Goal: Task Accomplishment & Management: Manage account settings

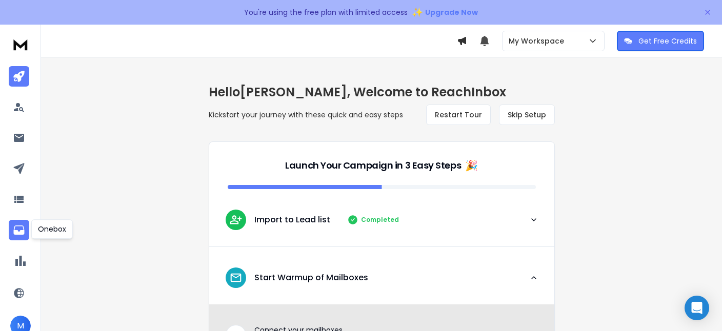
click at [18, 226] on icon at bounding box center [18, 230] width 11 height 9
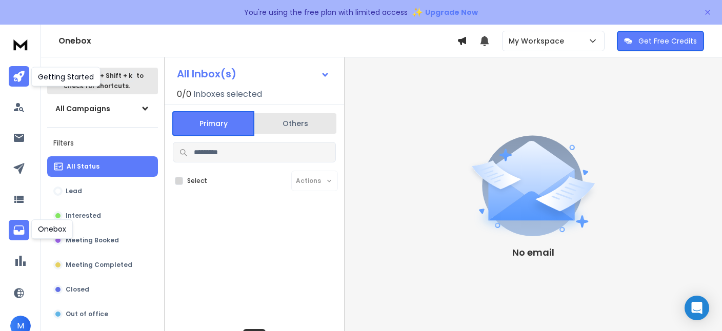
click at [25, 77] on link at bounding box center [19, 76] width 21 height 21
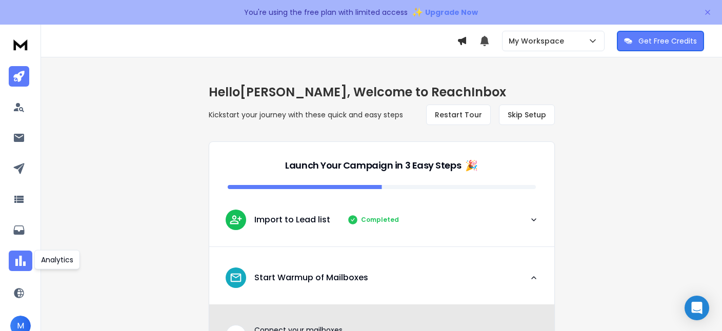
click at [15, 264] on icon at bounding box center [20, 261] width 10 height 10
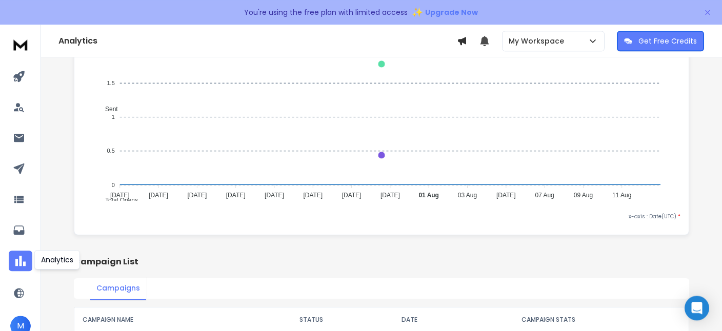
scroll to position [230, 0]
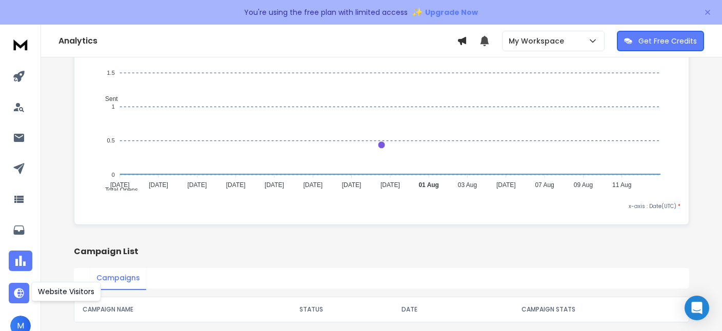
click at [25, 283] on link at bounding box center [19, 293] width 21 height 21
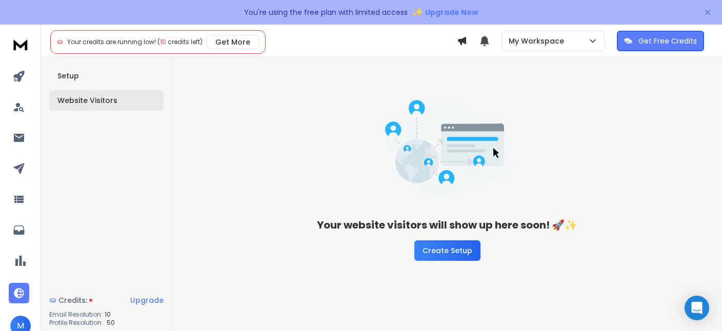
click at [453, 250] on button "Create Setup" at bounding box center [447, 250] width 66 height 21
click at [566, 173] on body "You're using the free plan with limited access ✨ Upgrade Now Get only verified …" at bounding box center [361, 165] width 722 height 331
click at [433, 245] on button "Create Setup" at bounding box center [447, 250] width 66 height 21
click at [562, 155] on body "You're using the free plan with limited access ✨ Upgrade Now Get only verified …" at bounding box center [361, 165] width 722 height 331
click at [152, 42] on span "Your credits are running low!" at bounding box center [111, 41] width 89 height 9
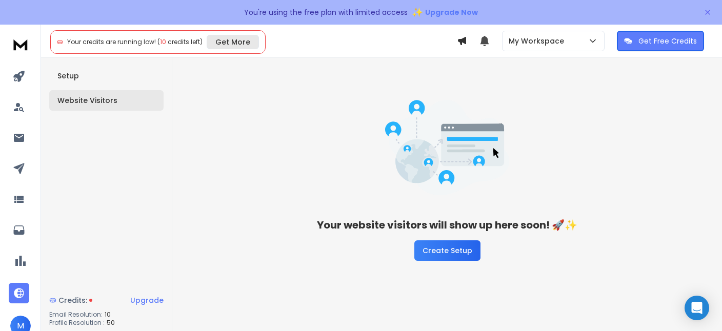
click at [223, 46] on button "Get More" at bounding box center [233, 42] width 52 height 14
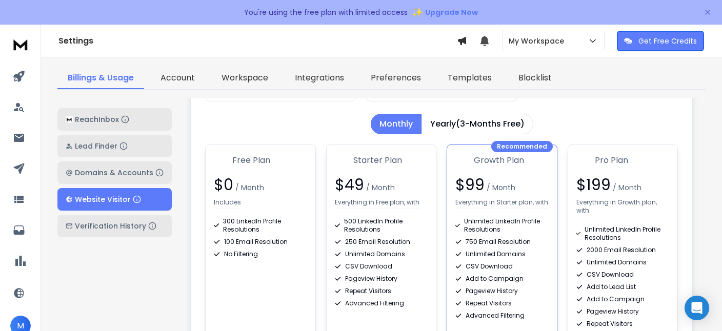
scroll to position [210, 0]
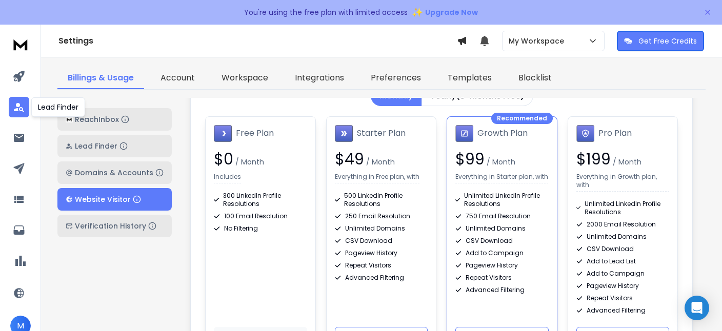
click at [22, 108] on icon at bounding box center [19, 109] width 10 height 5
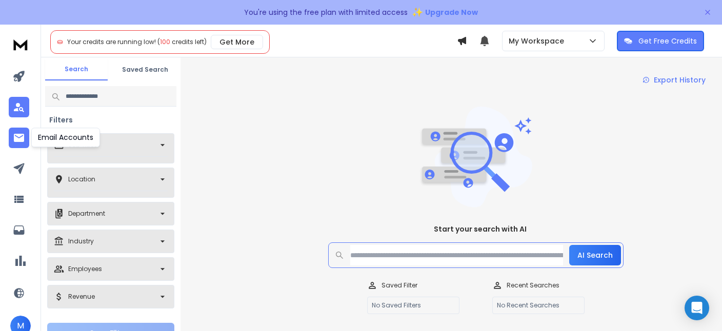
click at [26, 137] on link at bounding box center [19, 138] width 21 height 21
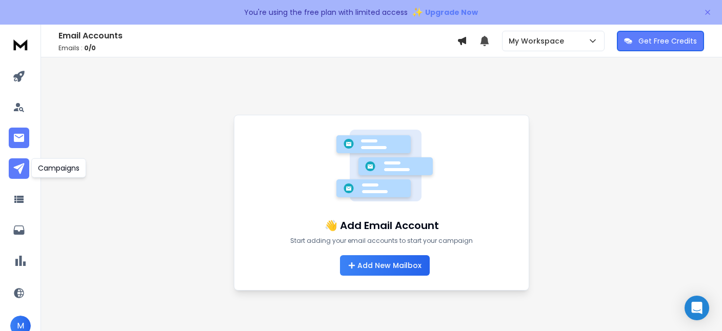
click at [24, 166] on icon at bounding box center [19, 169] width 12 height 12
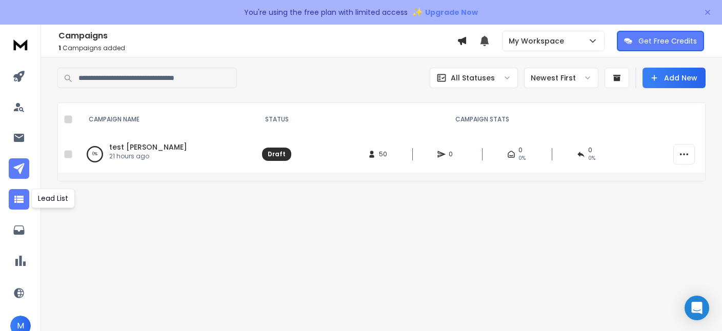
click at [22, 200] on icon at bounding box center [19, 199] width 12 height 12
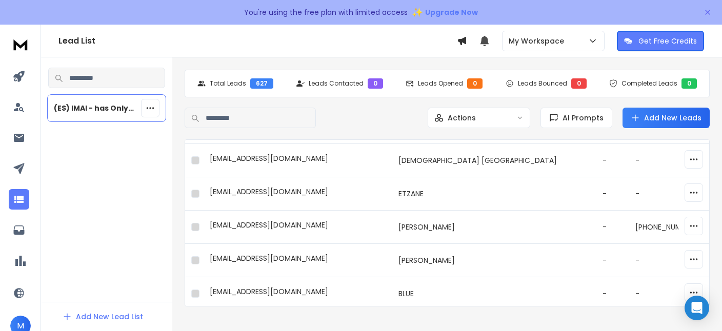
scroll to position [489, 0]
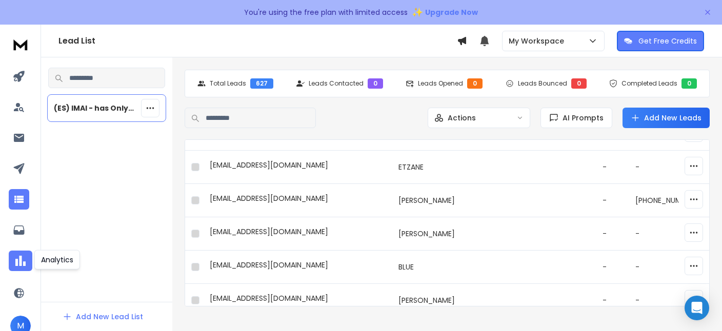
click at [20, 263] on icon at bounding box center [20, 261] width 10 height 10
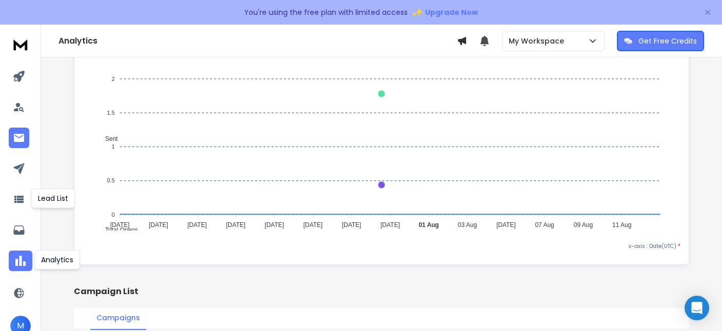
scroll to position [122, 0]
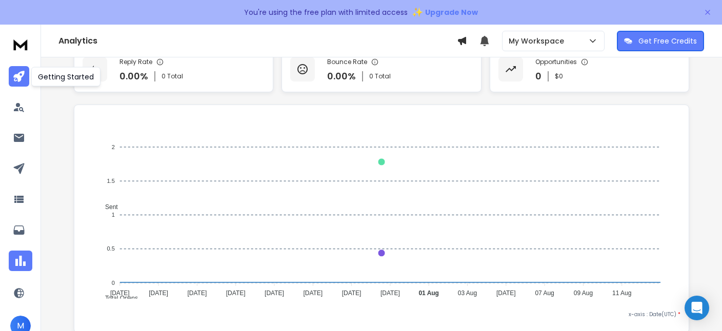
click at [19, 80] on icon at bounding box center [18, 76] width 11 height 11
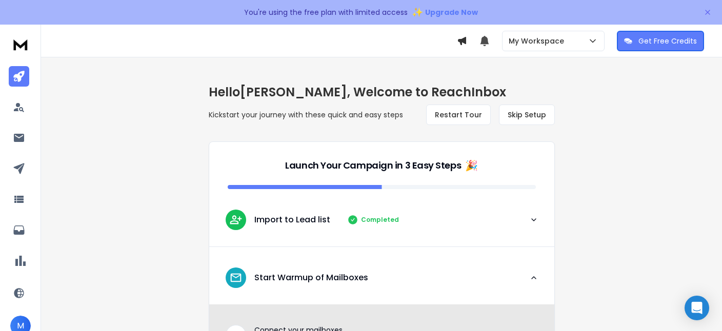
click at [20, 46] on img at bounding box center [20, 44] width 21 height 19
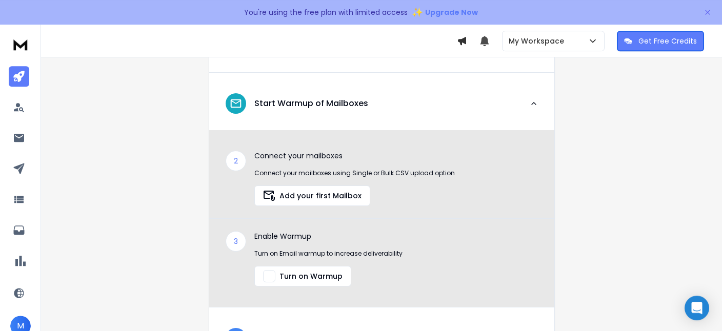
scroll to position [216, 0]
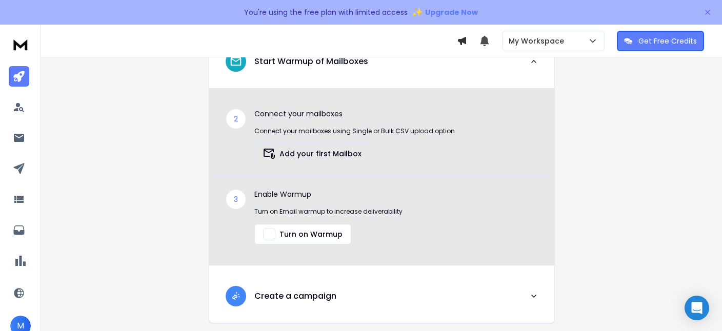
click at [309, 152] on button "Add your first Mailbox" at bounding box center [312, 154] width 116 height 21
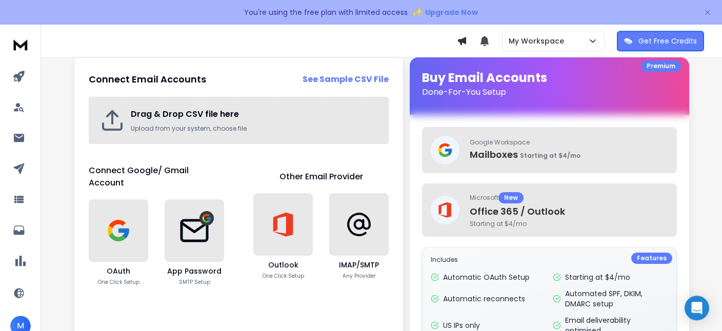
scroll to position [67, 0]
click at [699, 114] on div "Connect Email Accounts See Sample CSV File Drag & Drop CSV file here Upload fro…" at bounding box center [381, 207] width 681 height 299
click at [460, 15] on span "Upgrade Now" at bounding box center [451, 12] width 53 height 10
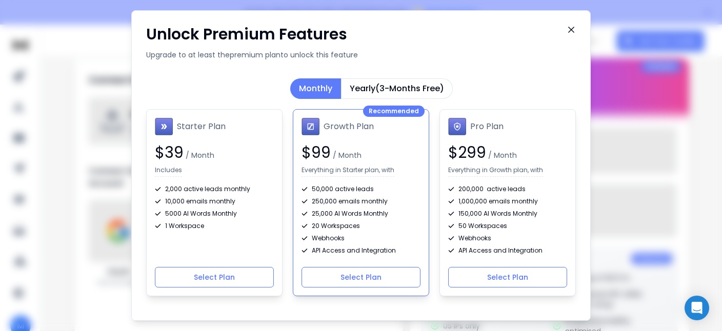
click at [571, 29] on icon at bounding box center [571, 29] width 9 height 9
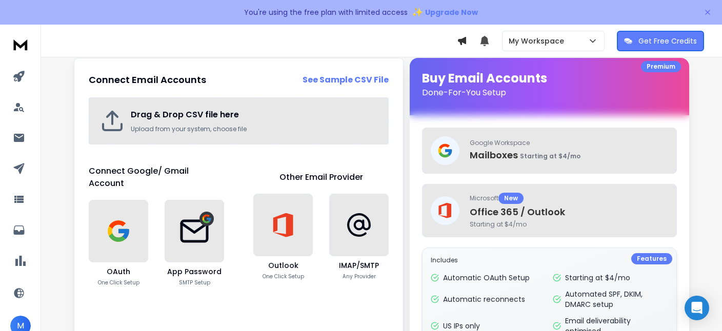
click at [406, 291] on div "Connect Email Accounts See Sample CSV File Drag & Drop CSV file here Upload fro…" at bounding box center [381, 207] width 681 height 299
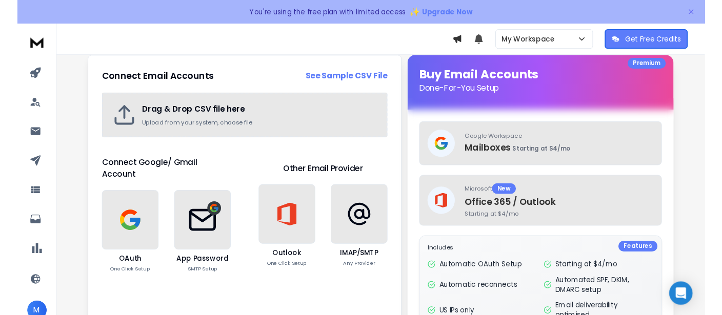
scroll to position [113, 0]
